Goal: Task Accomplishment & Management: Manage account settings

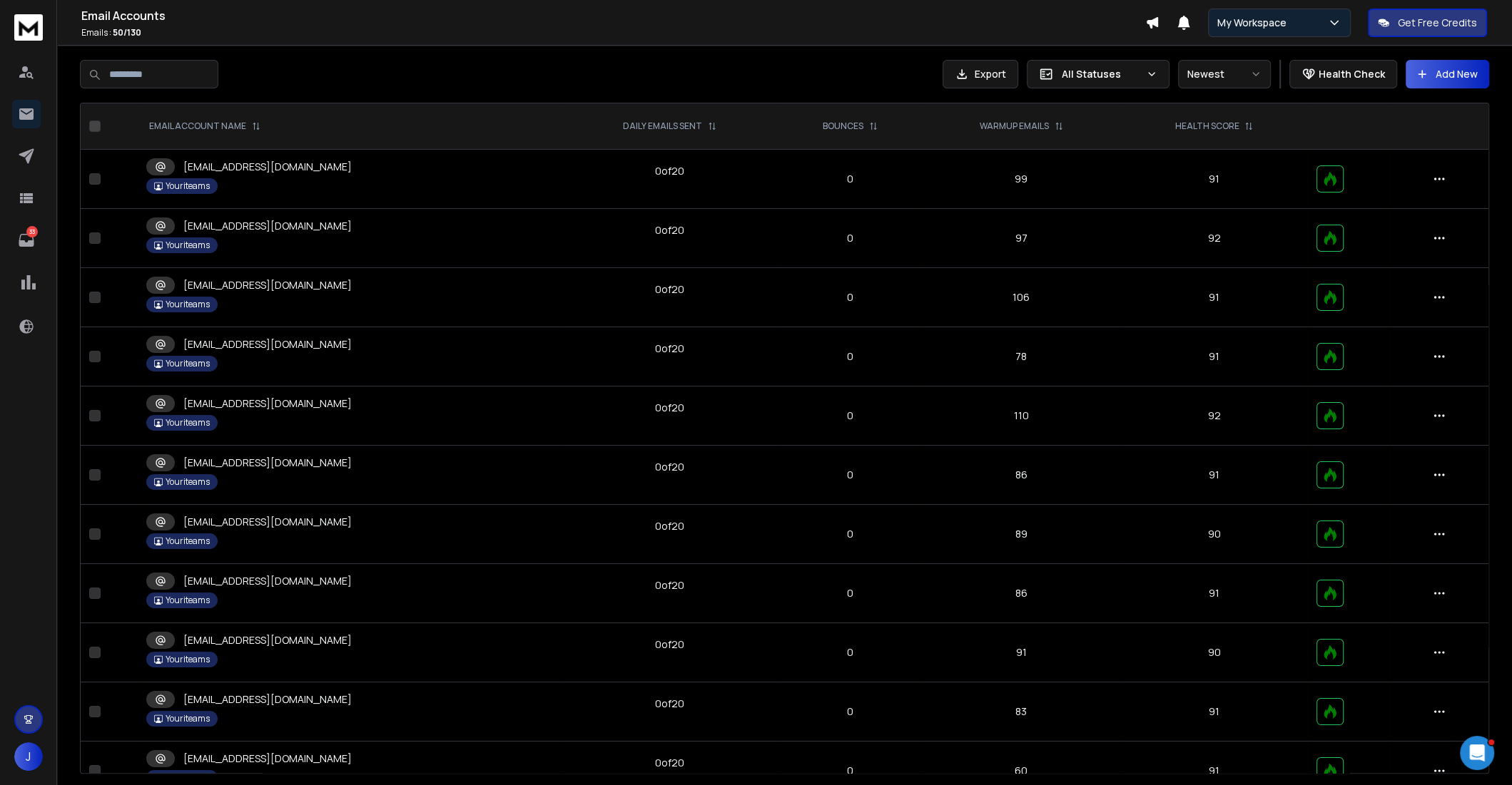
click at [1310, 18] on div "My Workspace" at bounding box center [1278, 22] width 124 height 14
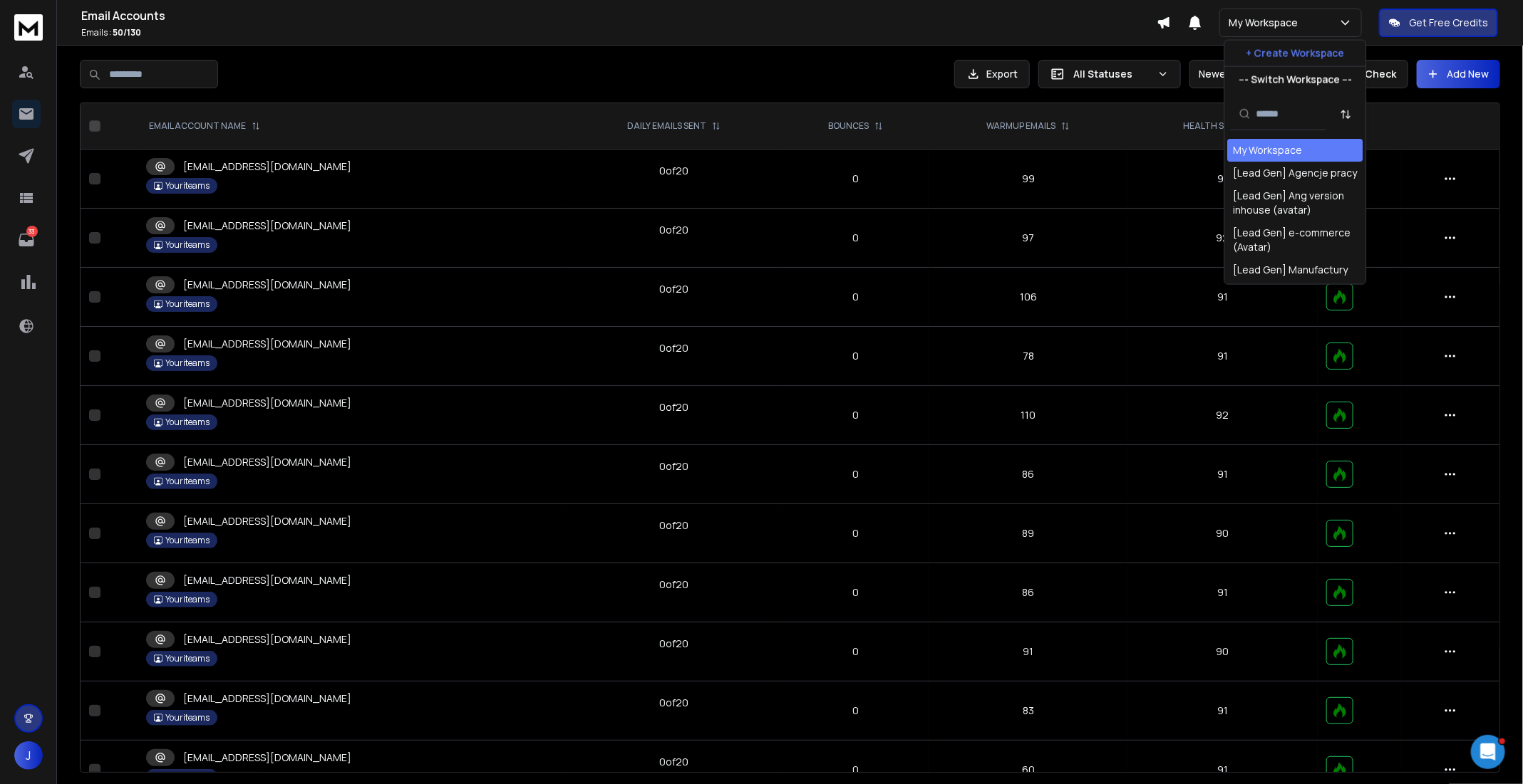
click at [1271, 109] on input "text" at bounding box center [1287, 114] width 61 height 32
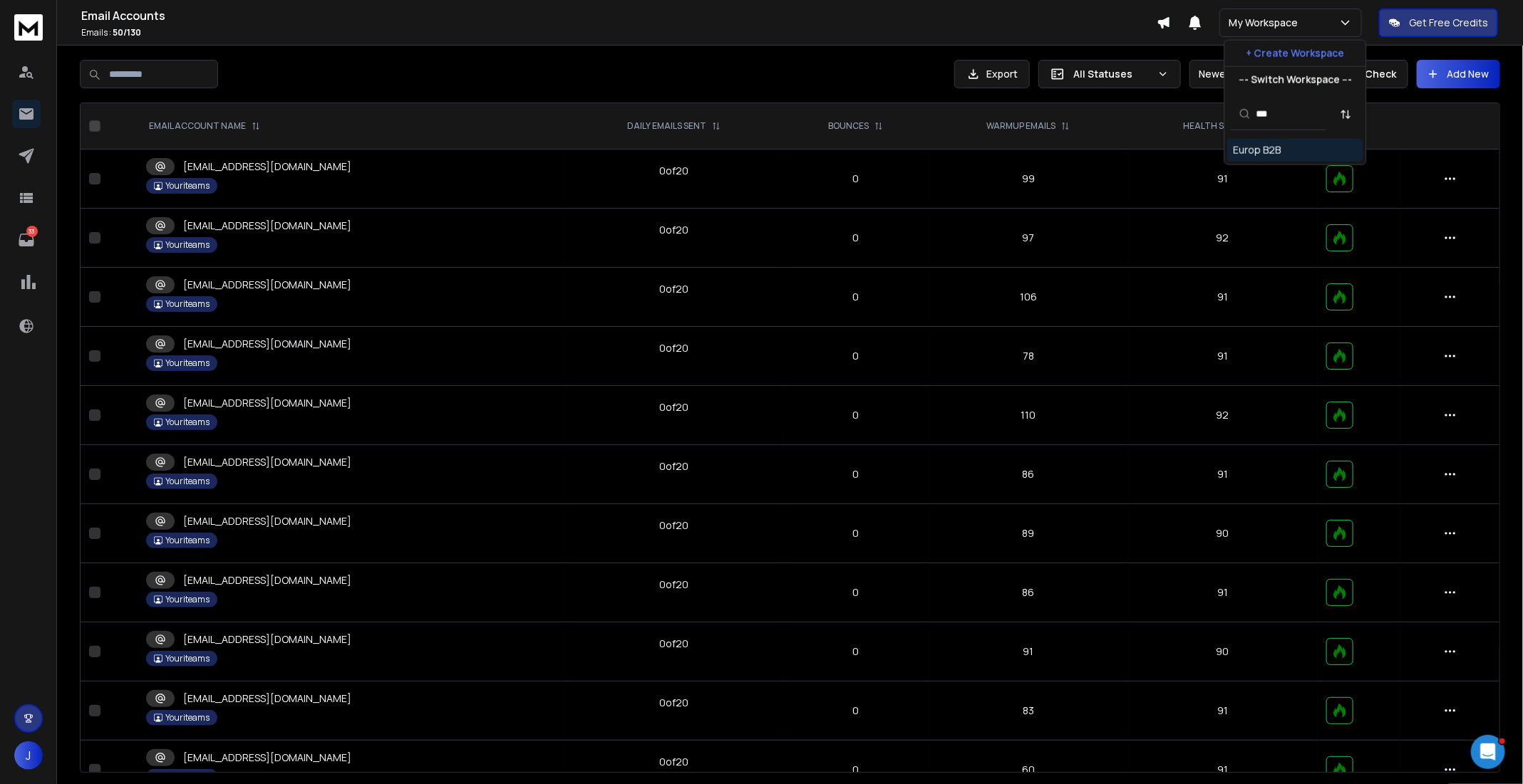
type input "***"
click at [1279, 150] on div "Europ B2B" at bounding box center [1257, 150] width 47 height 14
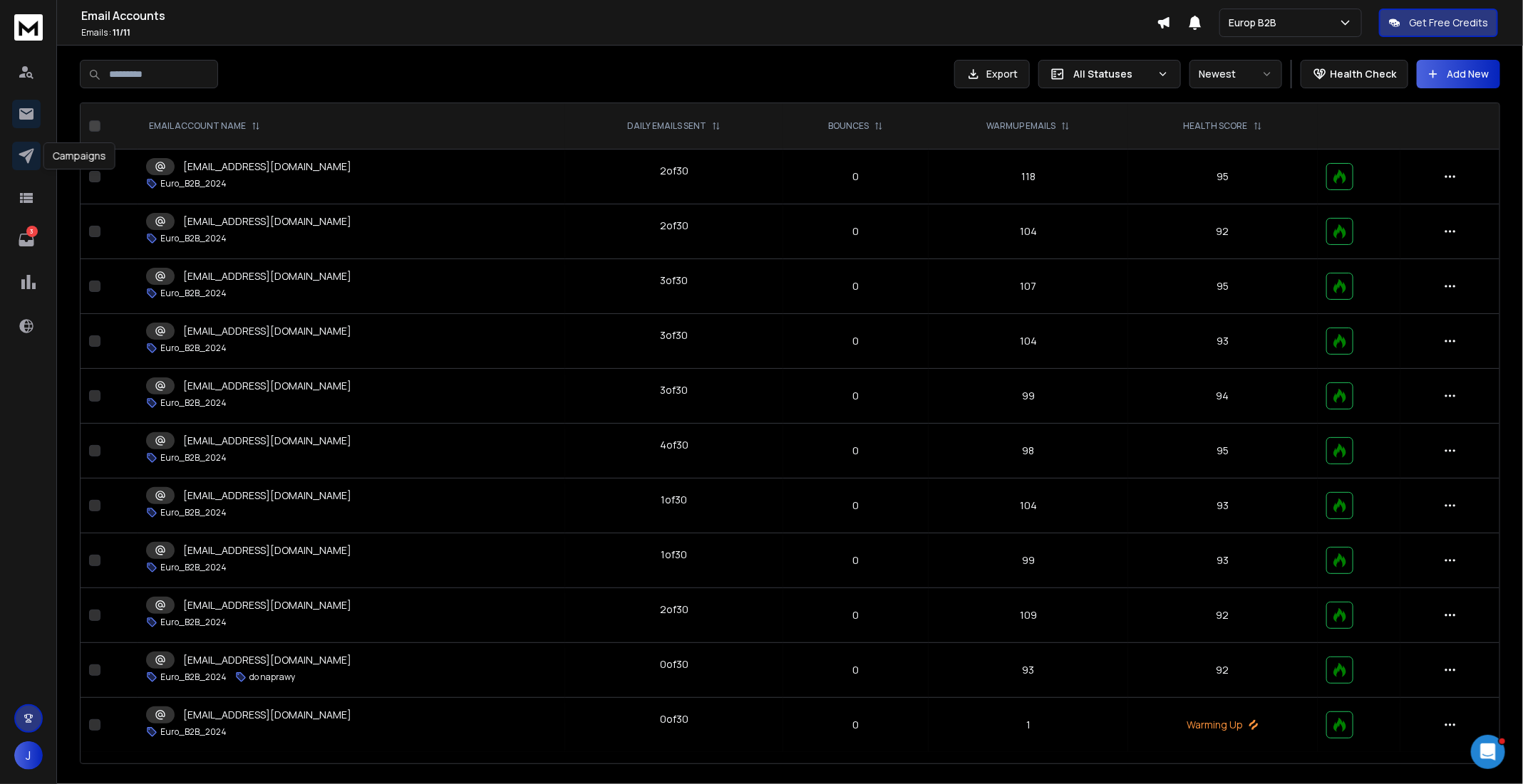
click at [25, 155] on icon at bounding box center [26, 156] width 15 height 15
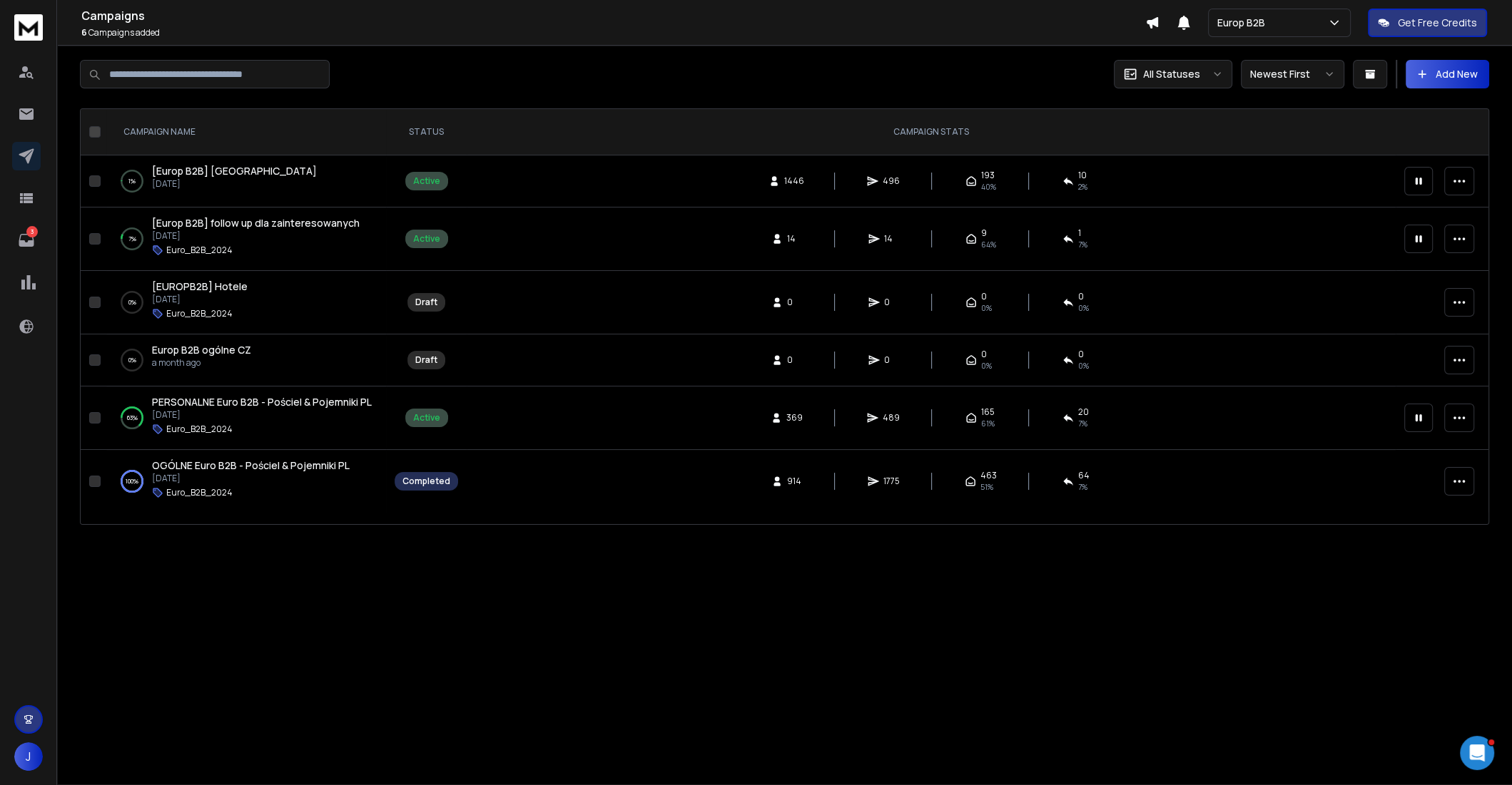
click at [294, 188] on div "1 % [Europ B2B] [GEOGRAPHIC_DATA] [DATE]" at bounding box center [247, 180] width 251 height 34
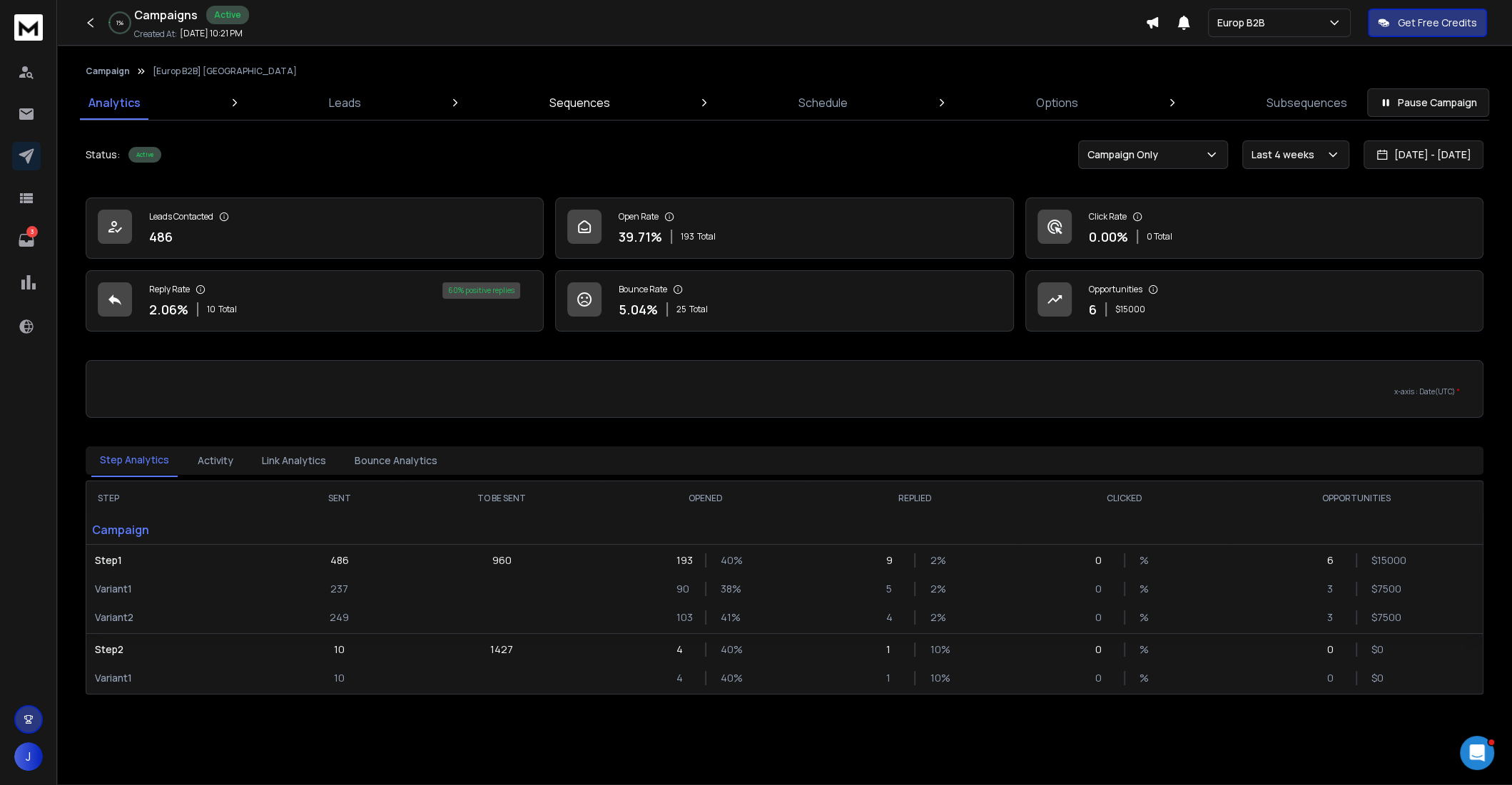
click at [594, 99] on p "Sequences" at bounding box center [580, 102] width 60 height 17
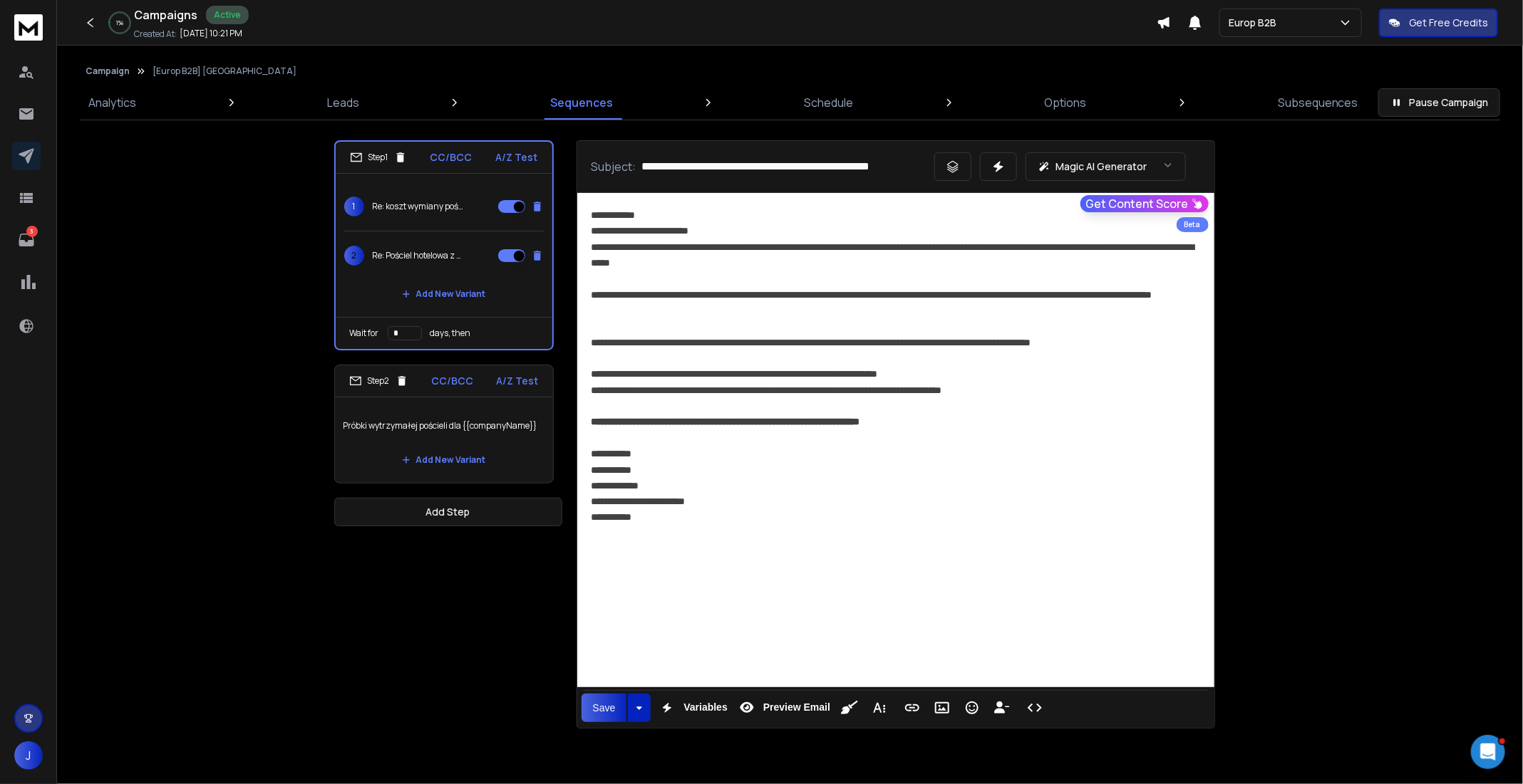
click at [431, 257] on p "Re: Pościel hotelowa z gwarancją 300 [PERSON_NAME]" at bounding box center [418, 255] width 91 height 11
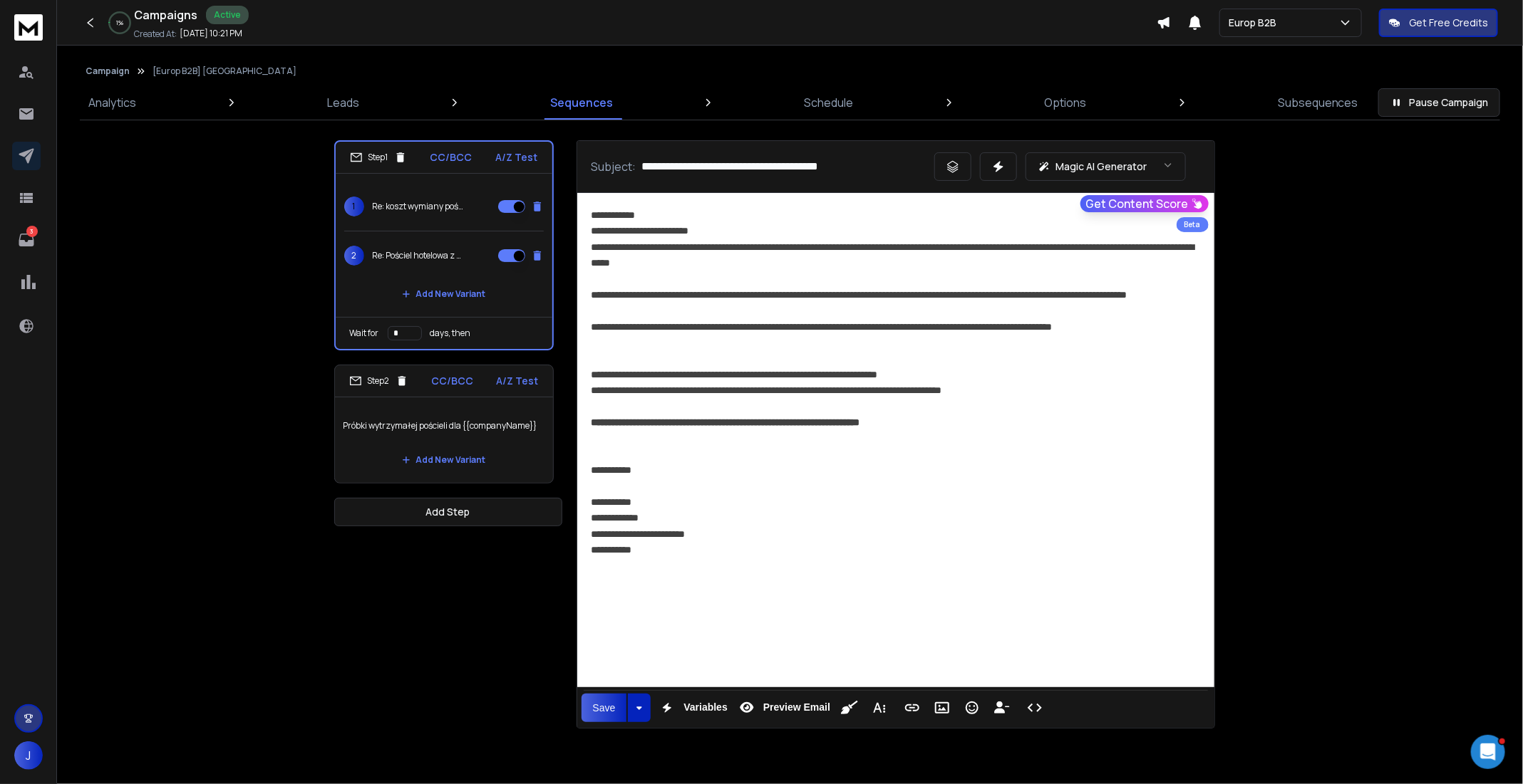
click at [505, 256] on button "button" at bounding box center [511, 255] width 27 height 13
click at [455, 209] on p "Re: koszt wymiany pościeli co sezon w {{companyName}}" at bounding box center [418, 206] width 91 height 11
type input "**********"
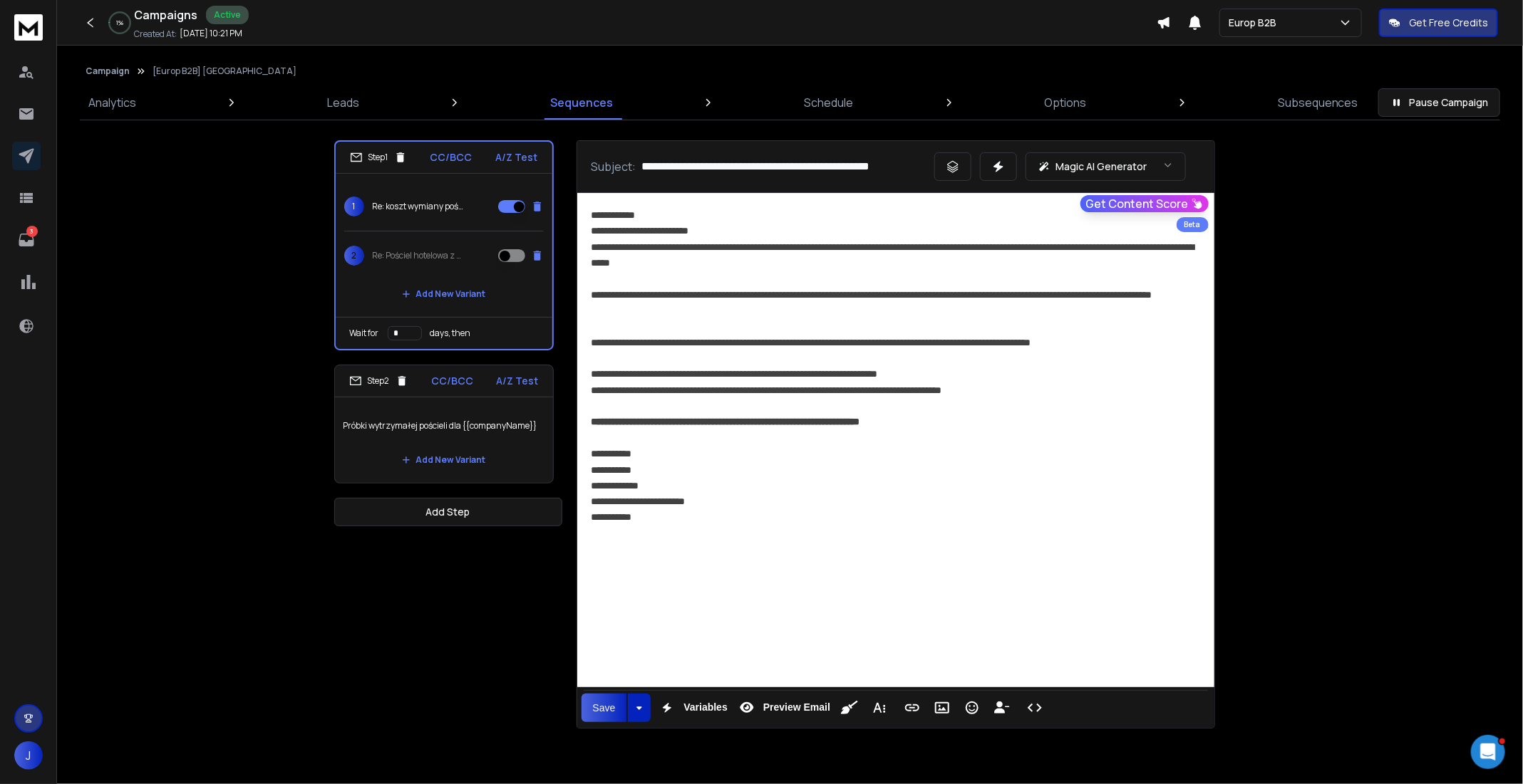
click at [151, 106] on div "Analytics Leads Sequences Schedule Options Subsequences" at bounding box center [723, 102] width 1287 height 34
click at [132, 109] on p "Analytics" at bounding box center [112, 102] width 47 height 17
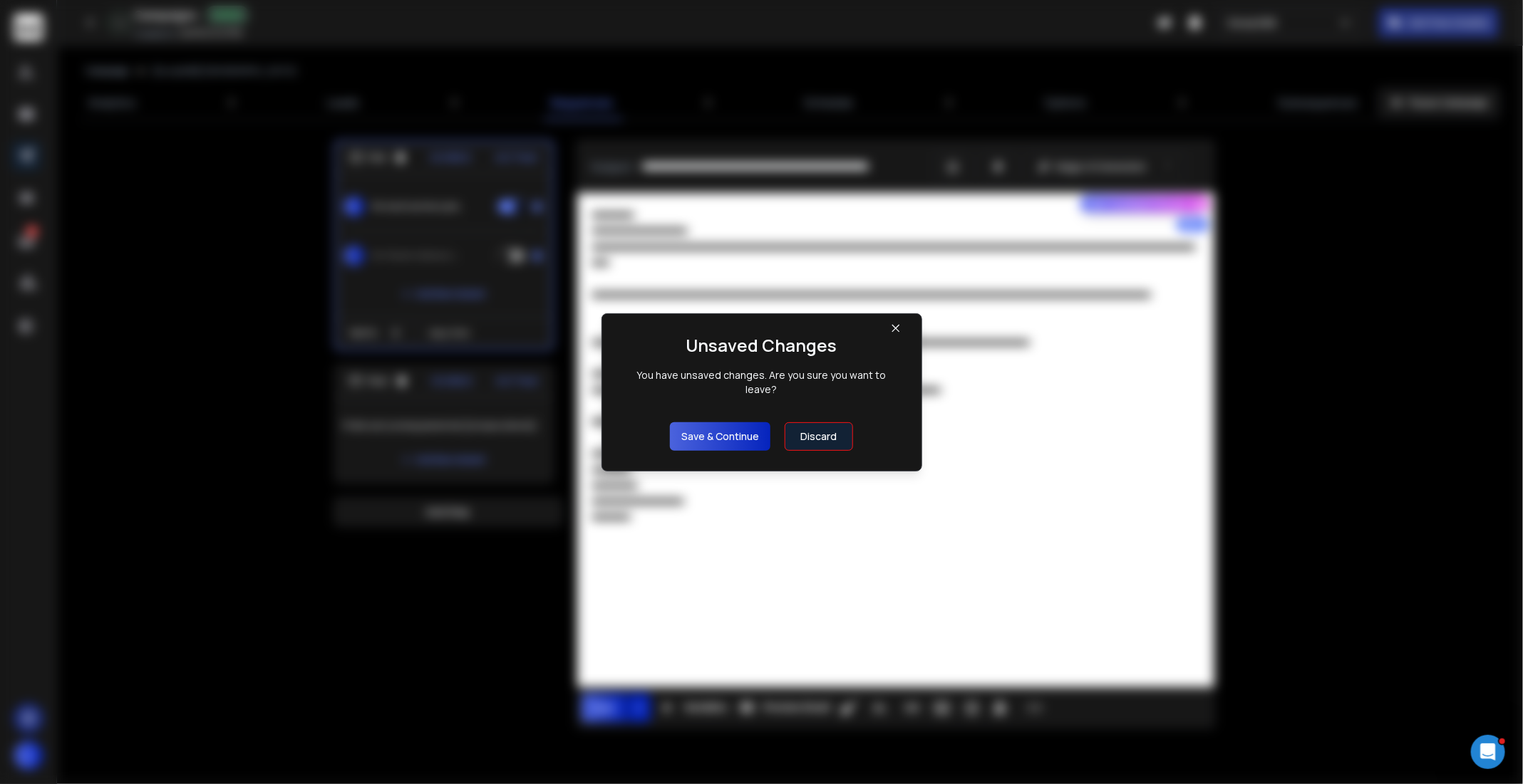
click at [733, 423] on button "Save & Continue" at bounding box center [720, 437] width 100 height 29
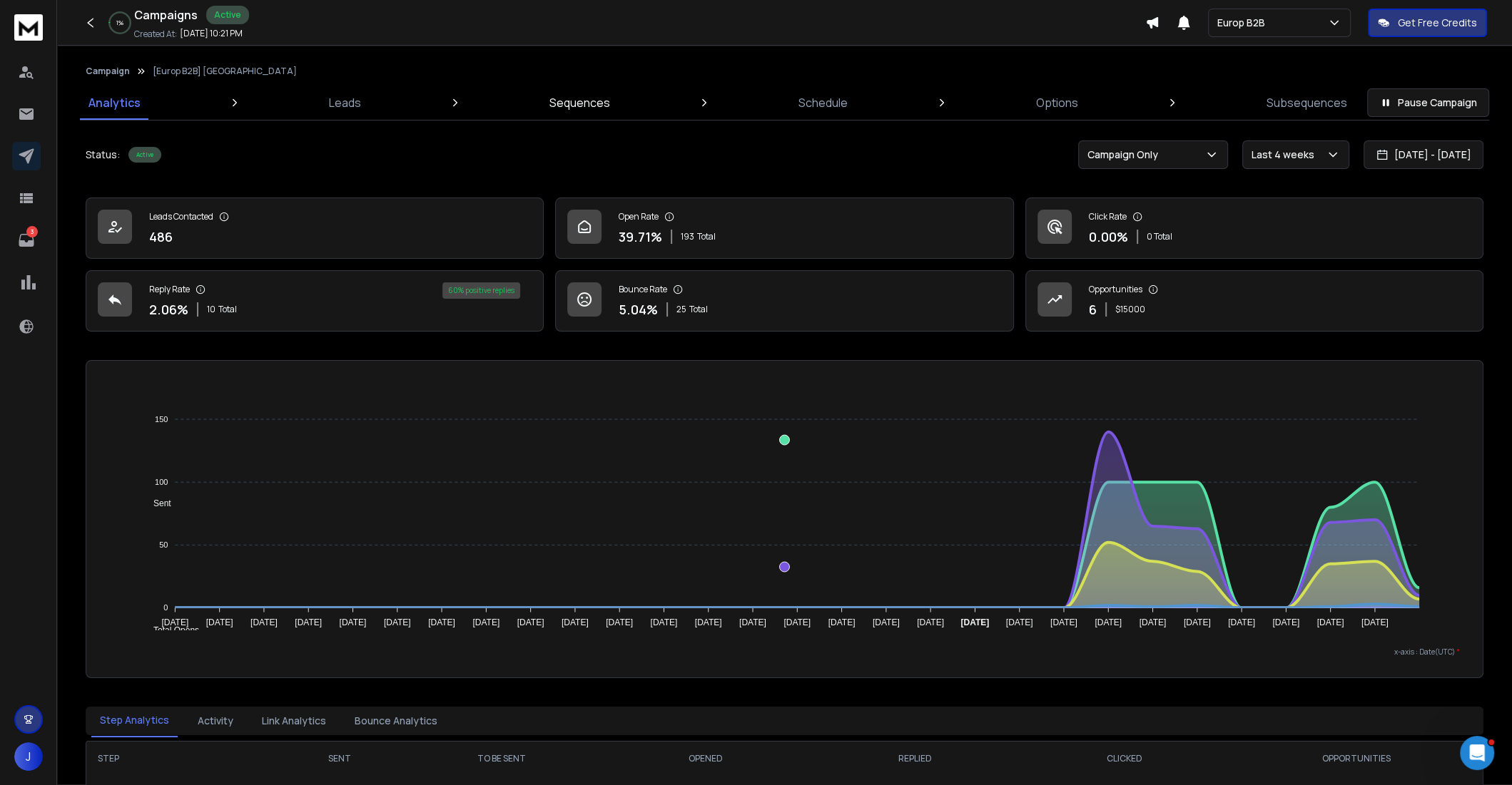
click at [575, 112] on link "Sequences" at bounding box center [580, 102] width 78 height 34
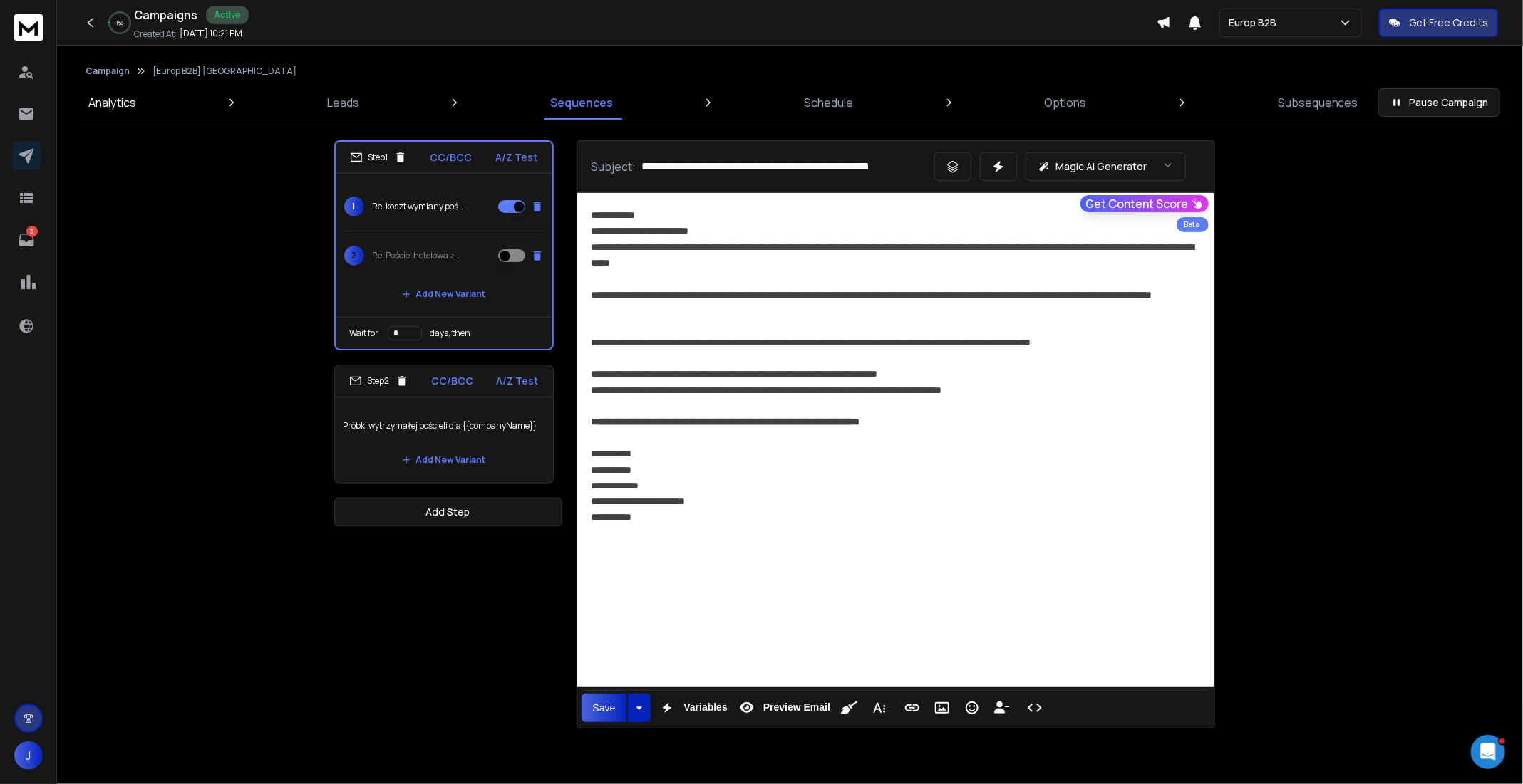
click at [145, 111] on link "Analytics" at bounding box center [112, 102] width 65 height 34
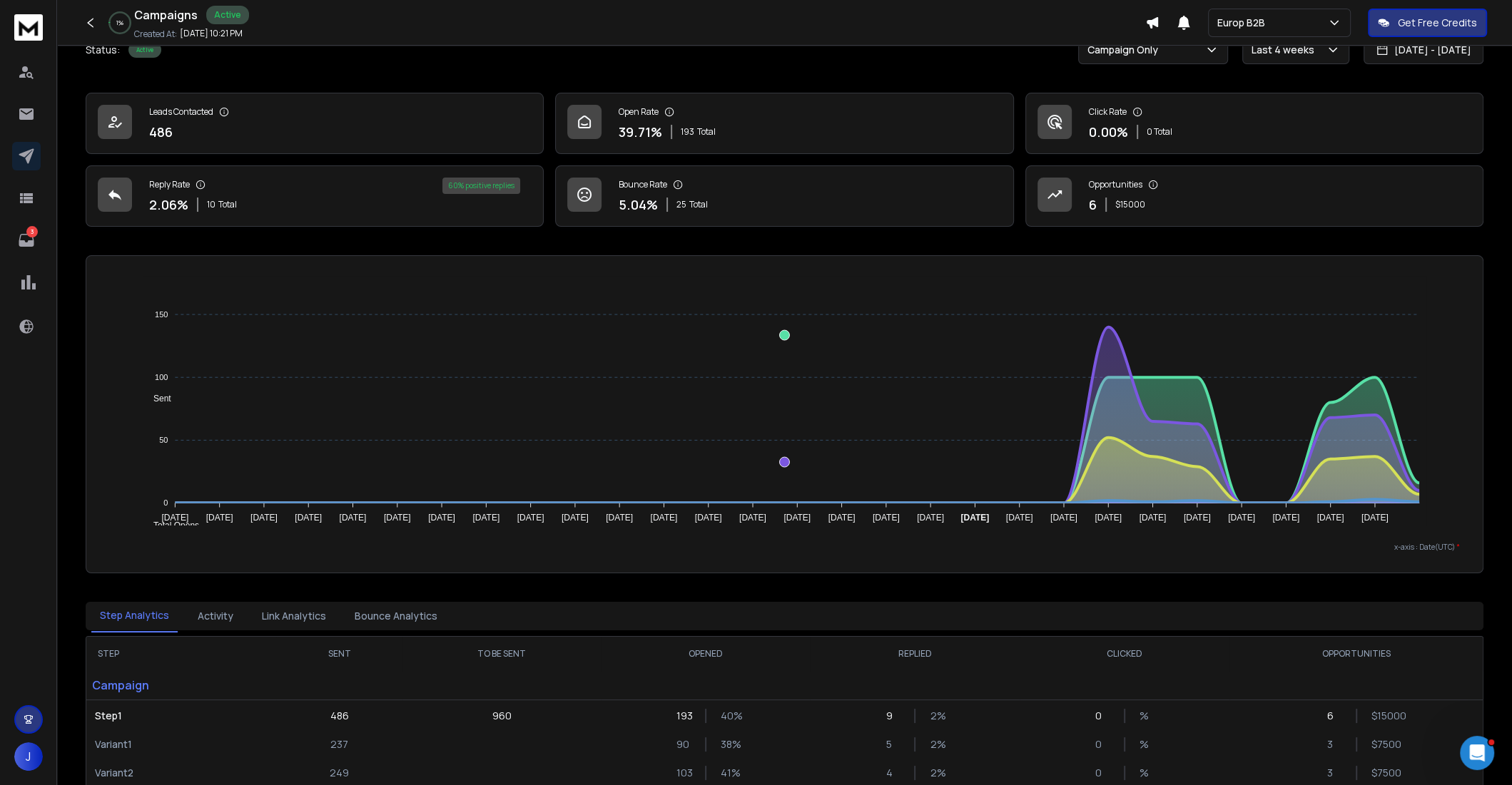
scroll to position [192, 0]
